Goal: Task Accomplishment & Management: Manage account settings

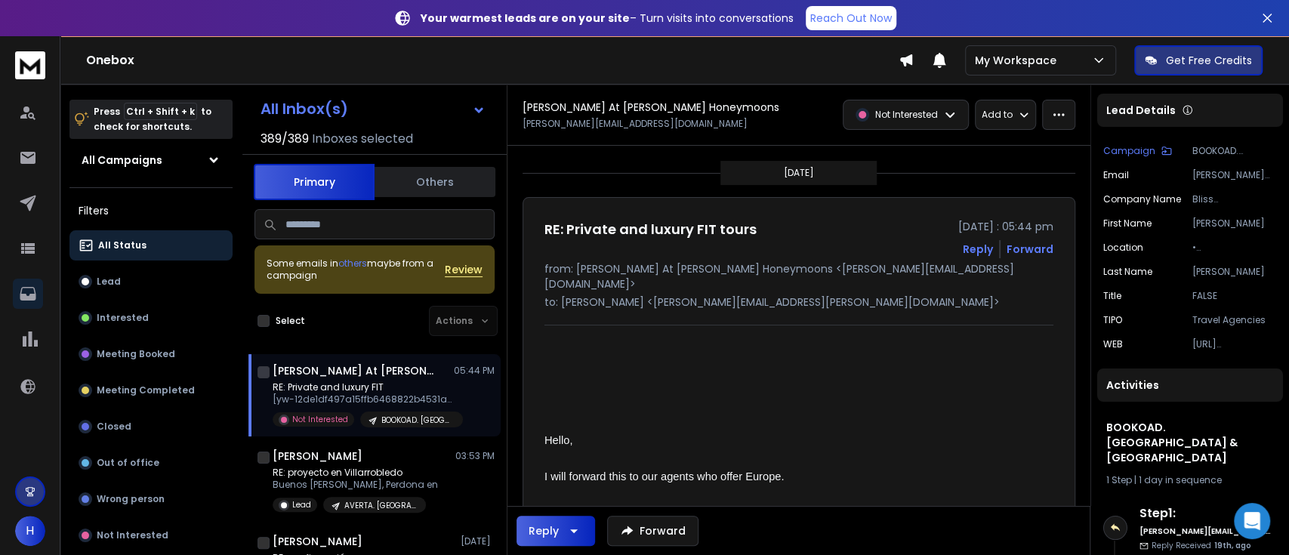
scroll to position [201, 0]
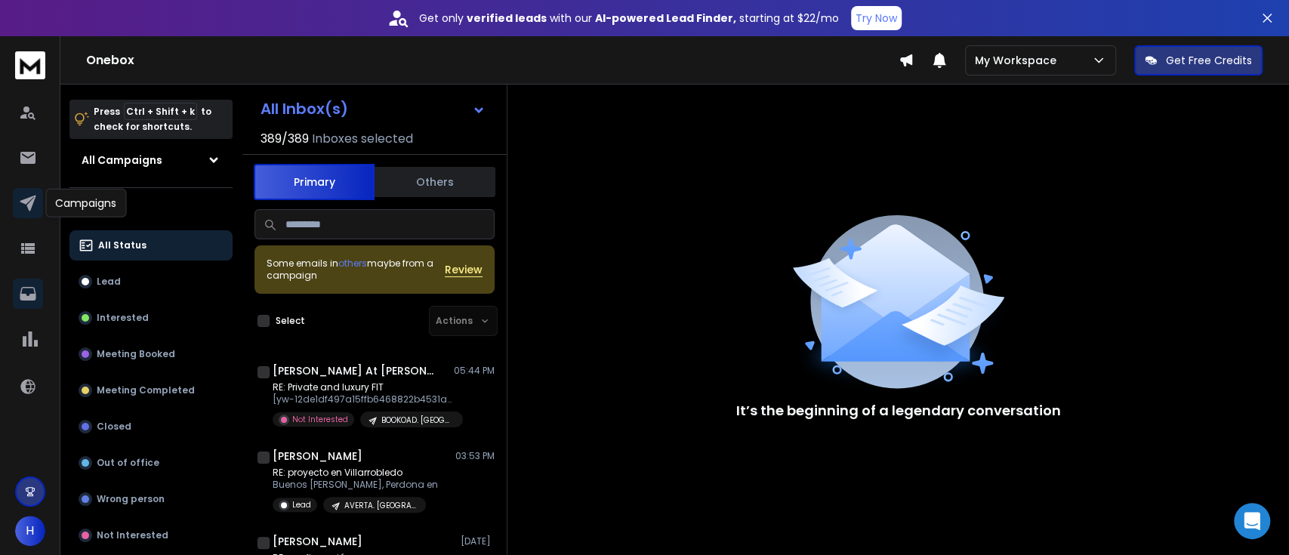
click at [28, 196] on icon at bounding box center [28, 203] width 18 height 18
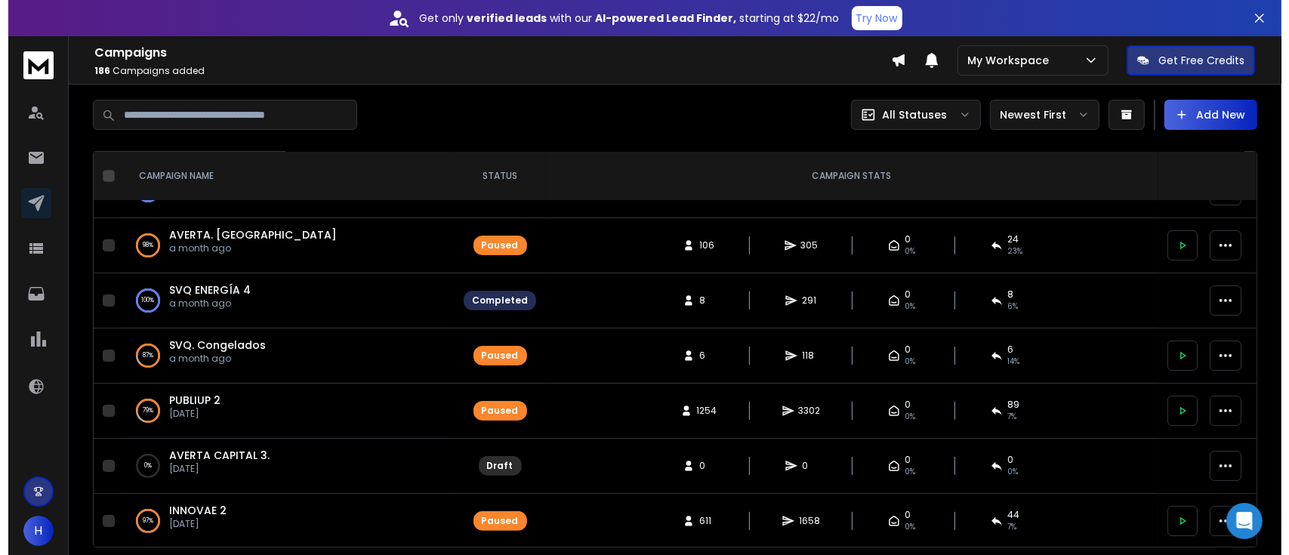
scroll to position [503, 0]
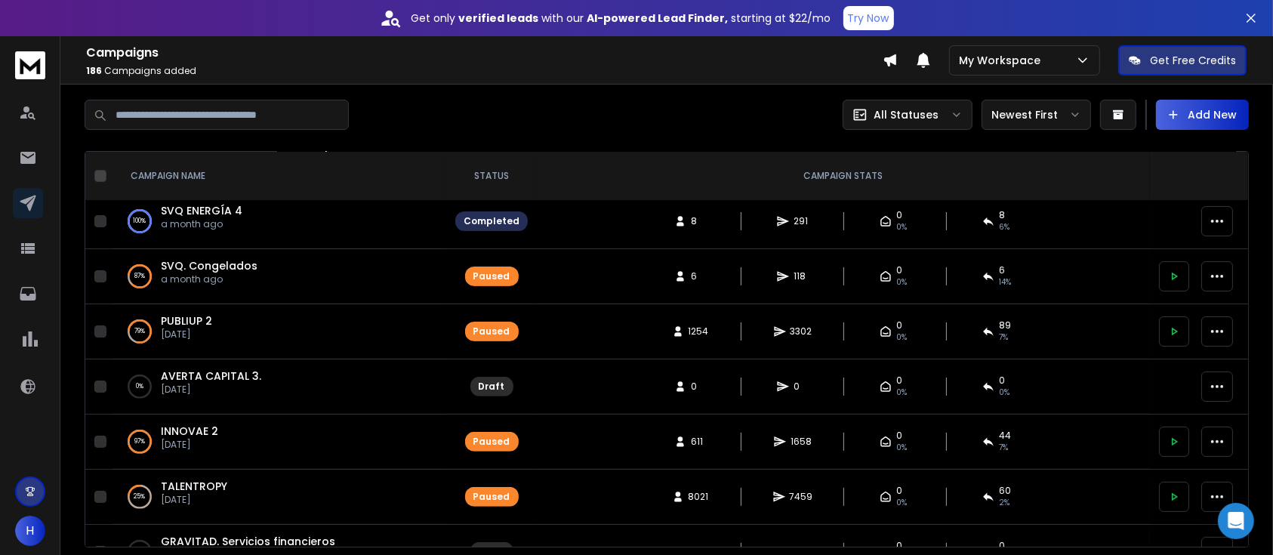
click at [274, 128] on input at bounding box center [217, 115] width 264 height 30
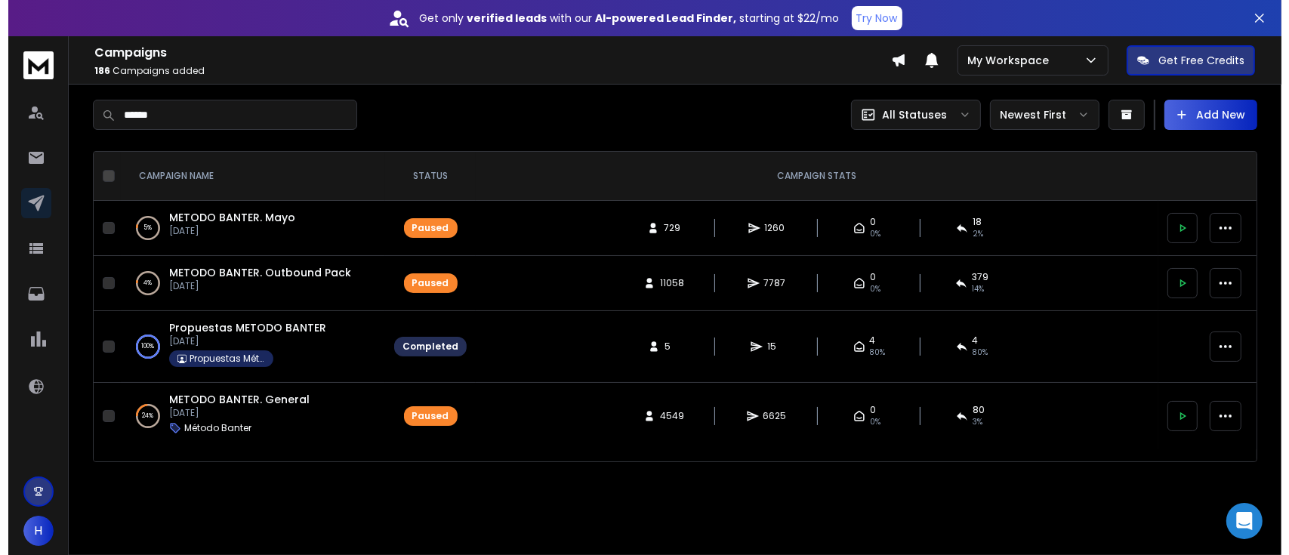
scroll to position [0, 0]
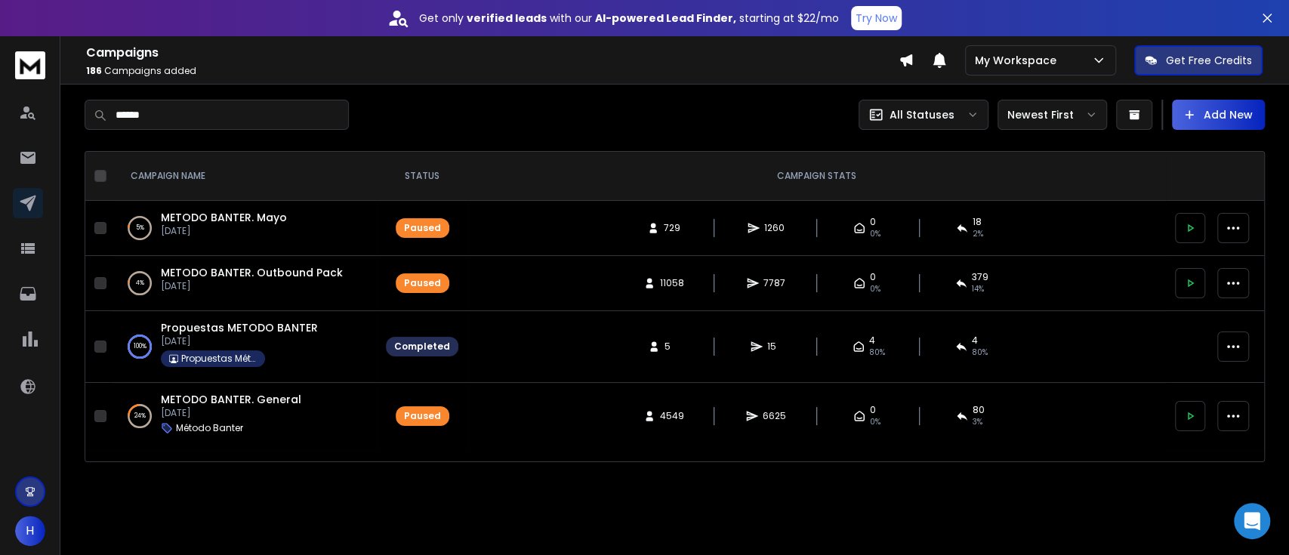
type input "******"
click at [298, 267] on span "METODO BANTER. Outbound Pack" at bounding box center [252, 272] width 182 height 15
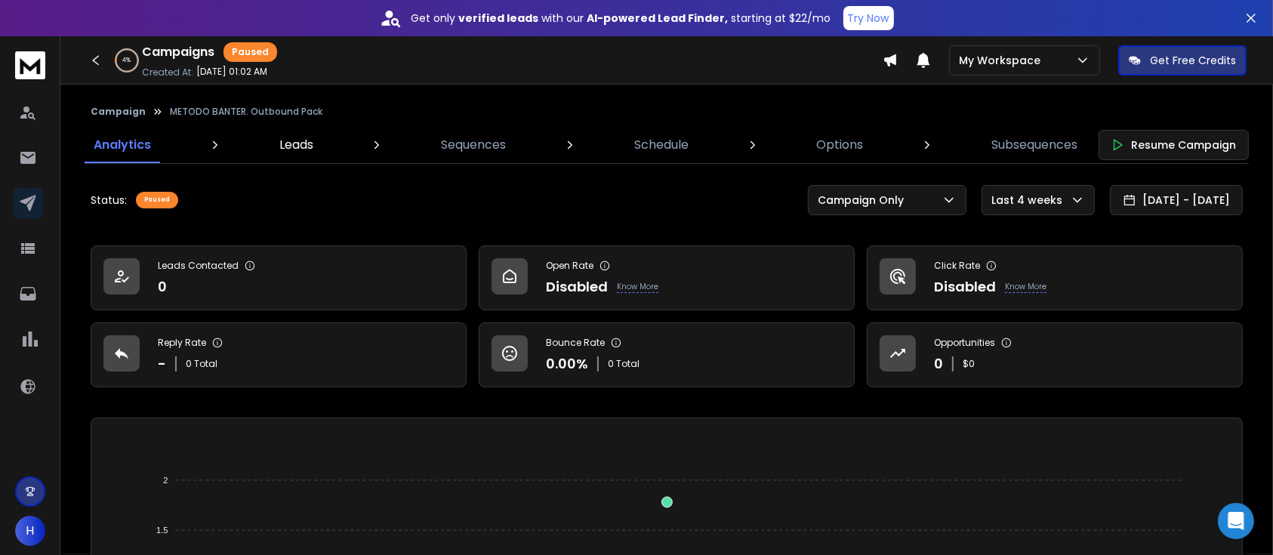
click at [303, 139] on p "Leads" at bounding box center [296, 145] width 34 height 18
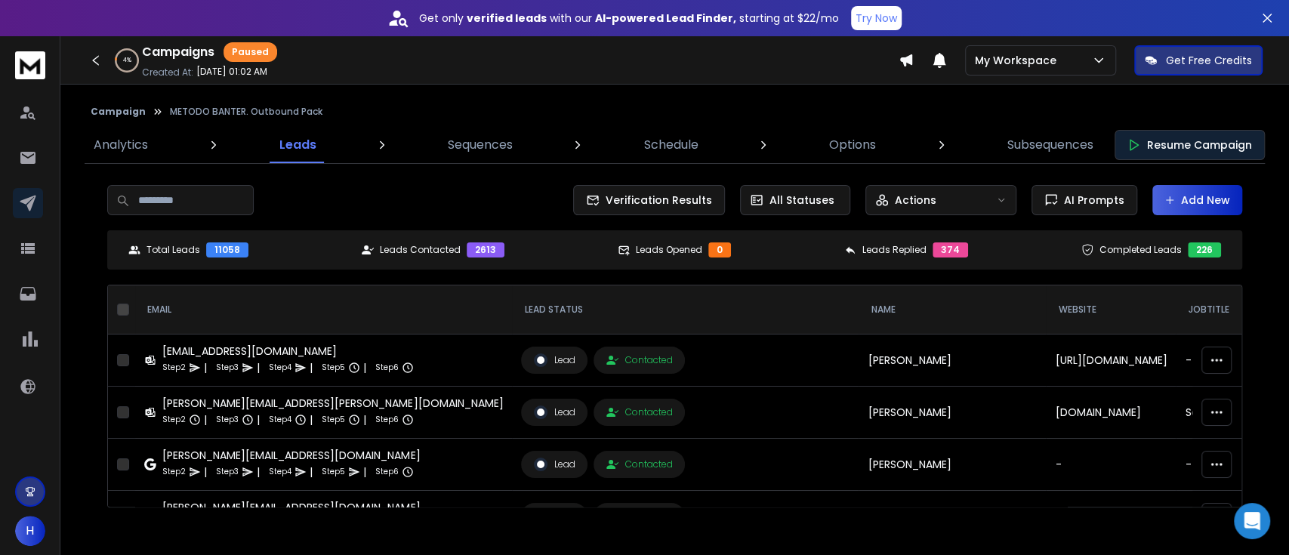
click at [1146, 146] on button "Resume Campaign" at bounding box center [1189, 145] width 150 height 30
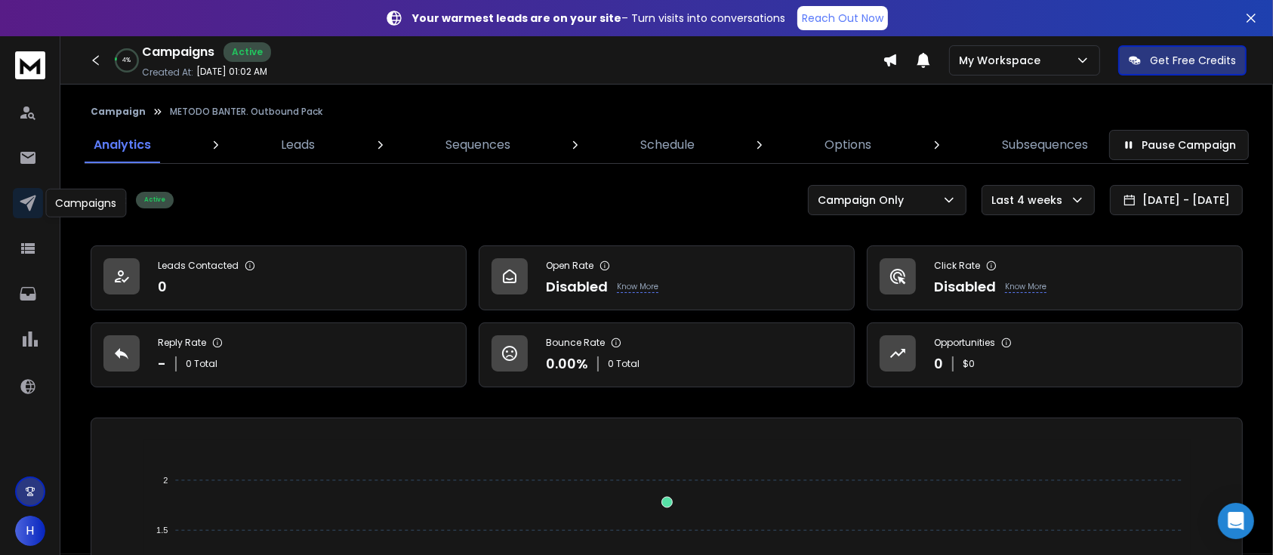
click at [30, 202] on icon at bounding box center [28, 203] width 16 height 16
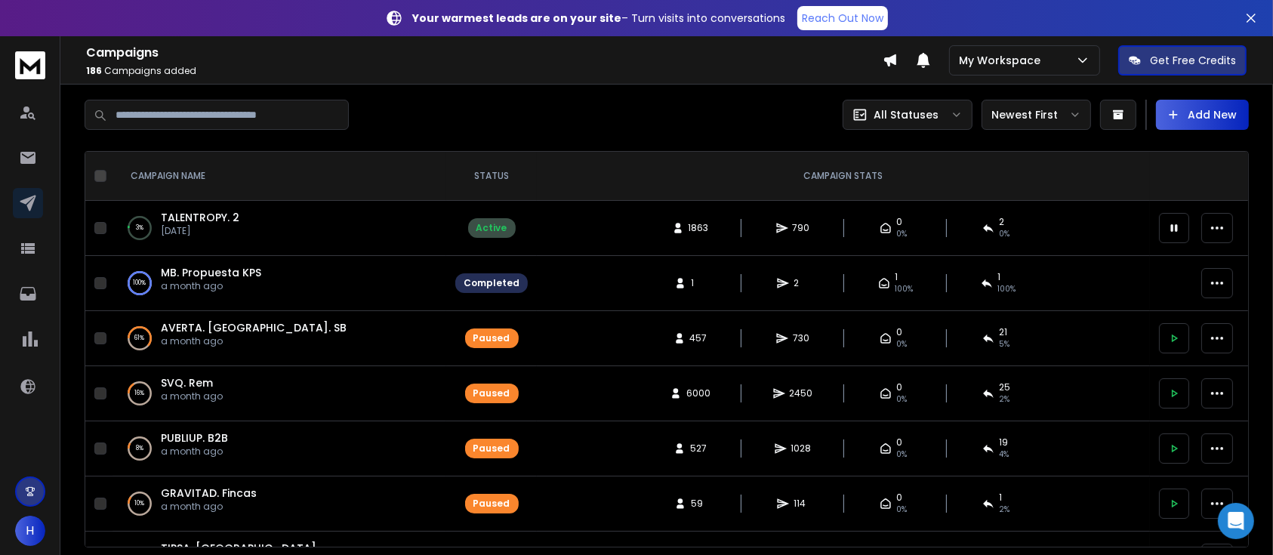
click at [189, 125] on input at bounding box center [217, 115] width 264 height 30
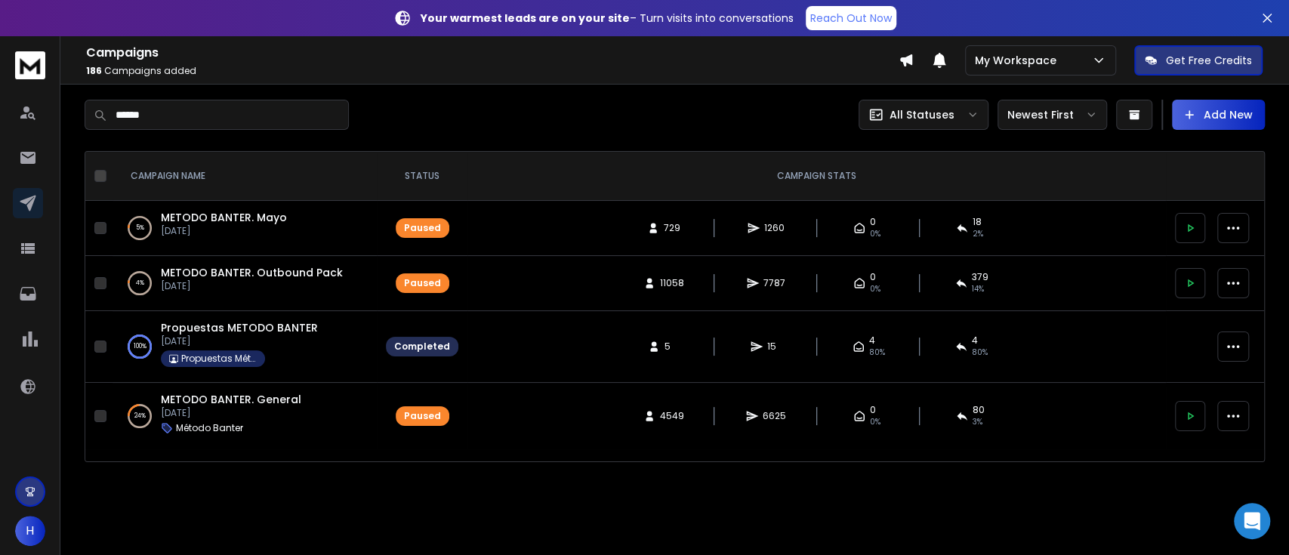
type input "******"
click at [1194, 283] on icon at bounding box center [1190, 283] width 14 height 14
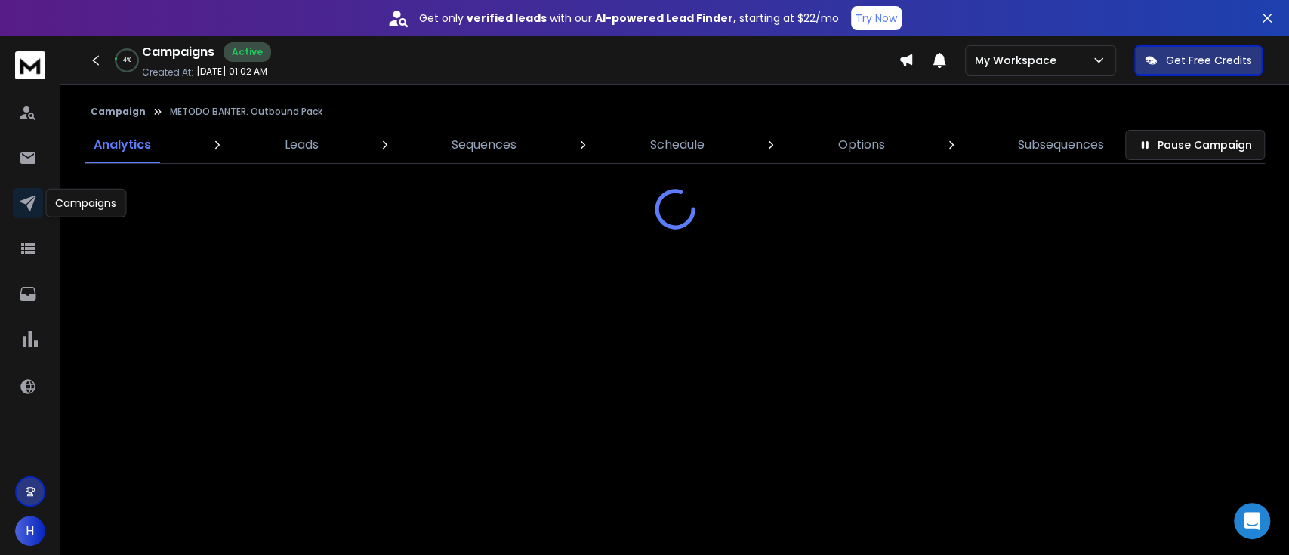
click at [15, 196] on link at bounding box center [28, 203] width 30 height 30
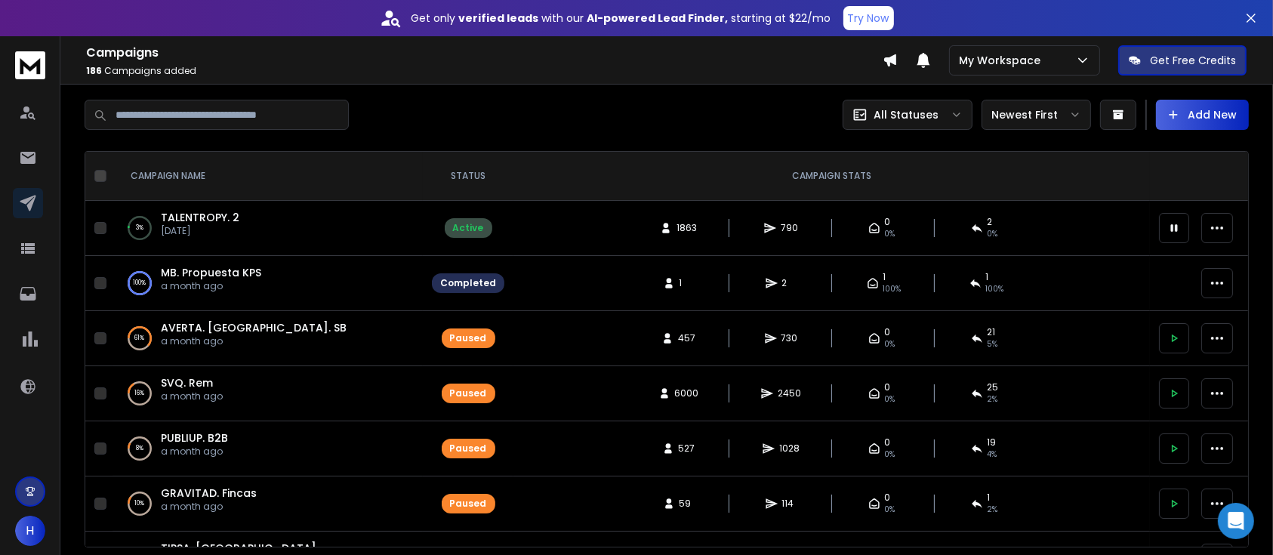
click at [229, 116] on input at bounding box center [217, 115] width 264 height 30
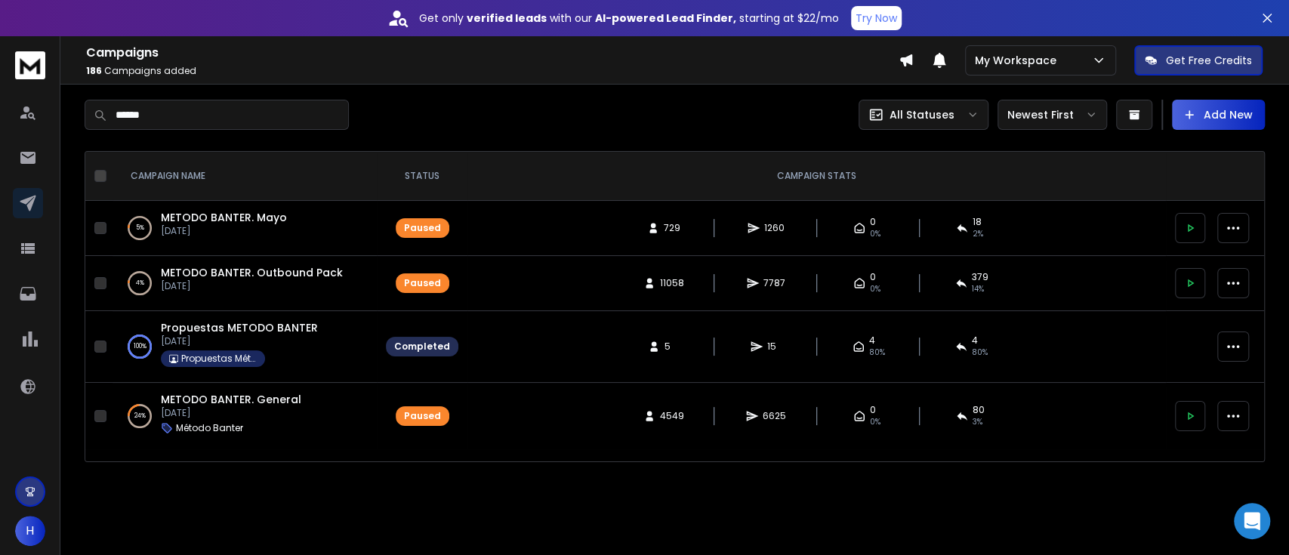
type input "******"
click at [257, 217] on span "METODO BANTER. Mayo" at bounding box center [224, 217] width 126 height 15
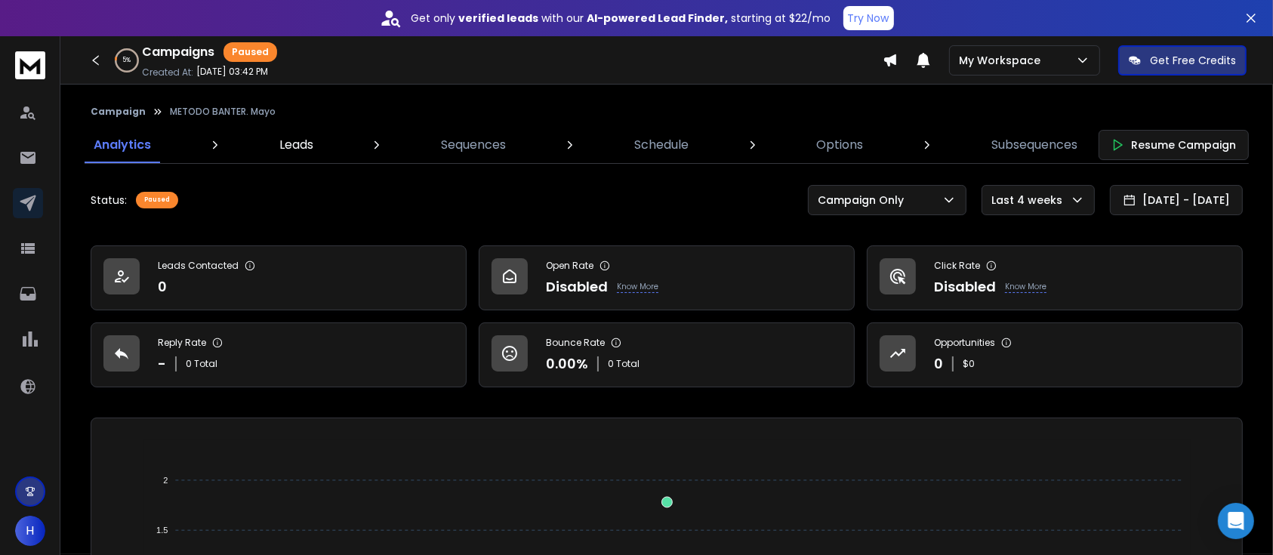
click at [299, 142] on p "Leads" at bounding box center [296, 145] width 34 height 18
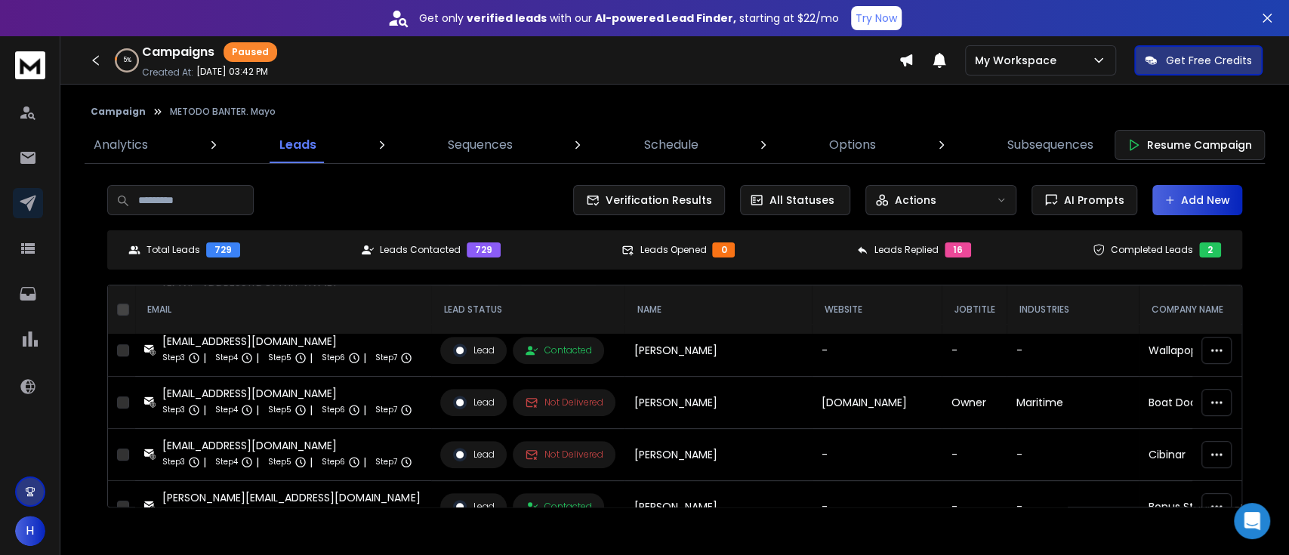
scroll to position [704, 0]
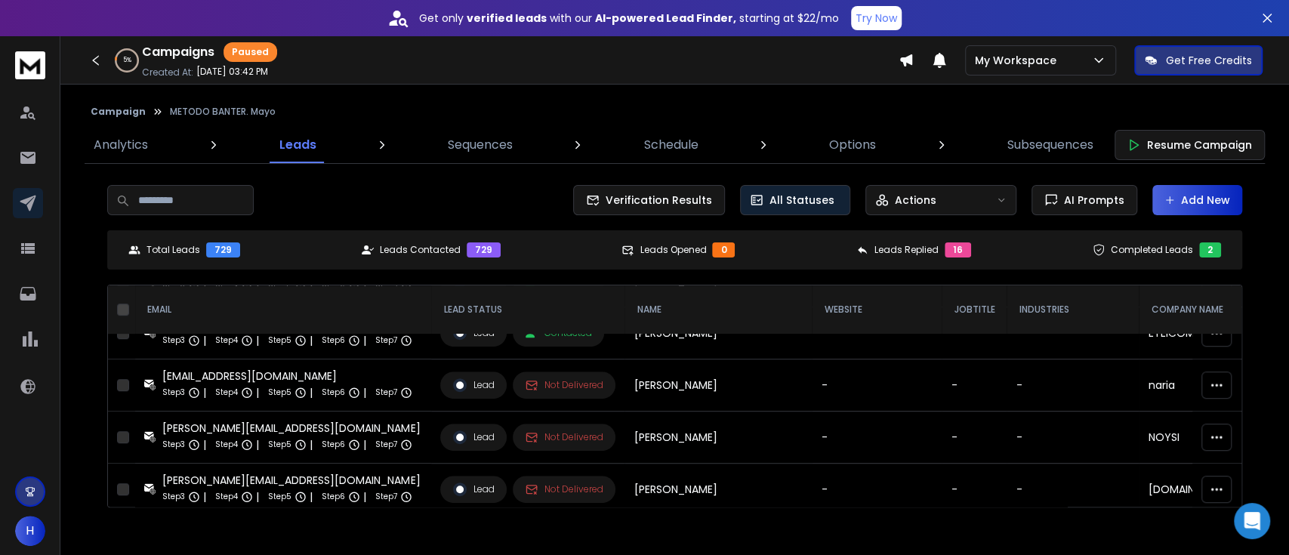
click at [781, 199] on p "All Statuses" at bounding box center [801, 200] width 65 height 15
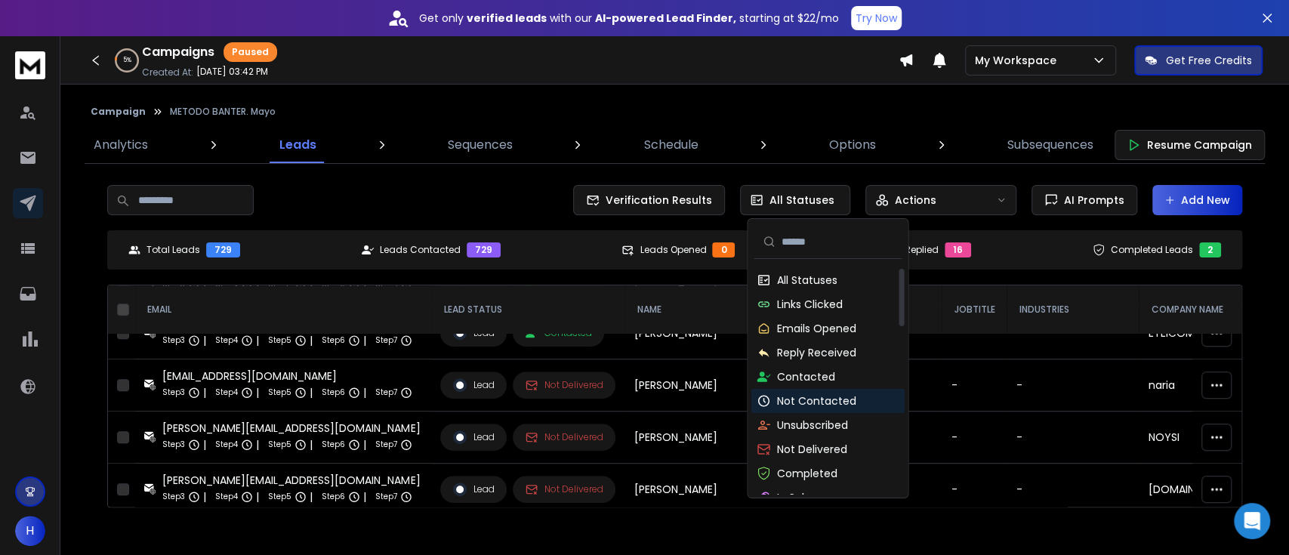
click at [827, 398] on p "Not Contacted" at bounding box center [815, 400] width 79 height 15
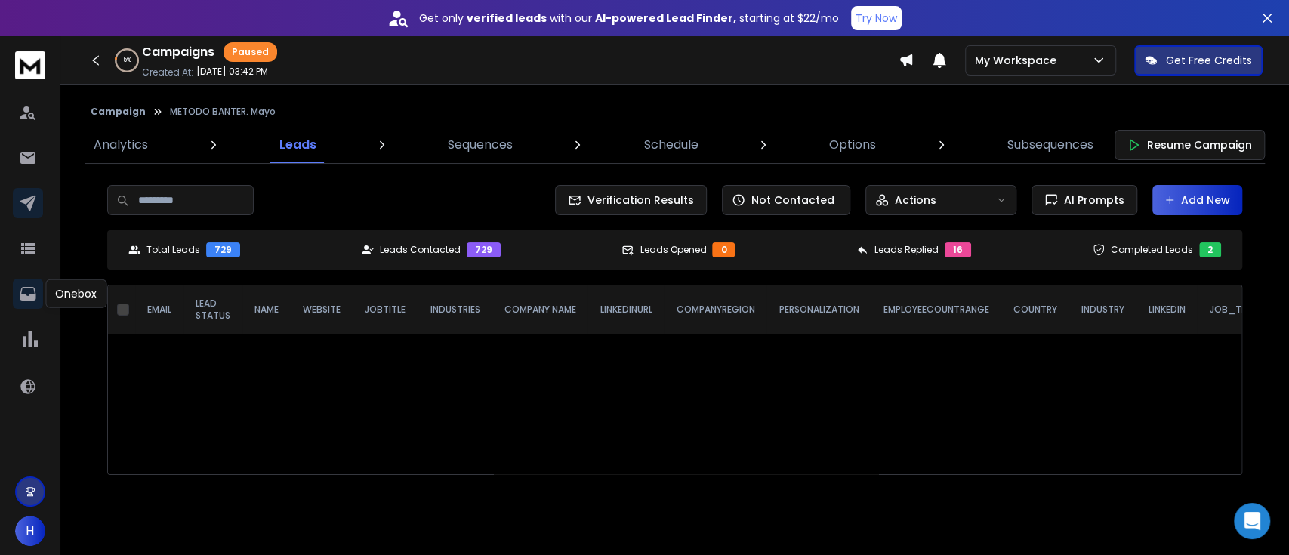
click at [19, 292] on icon at bounding box center [28, 294] width 18 height 18
